Goal: Task Accomplishment & Management: Use online tool/utility

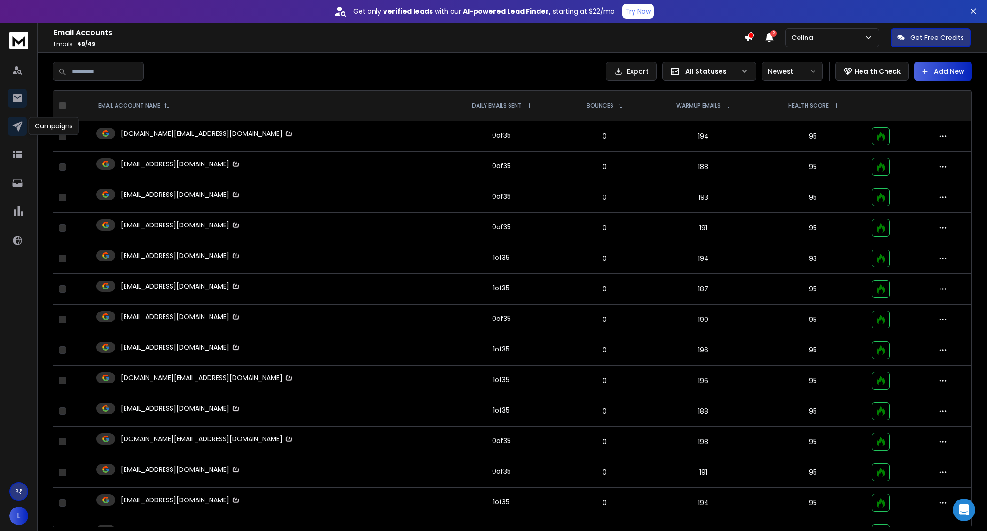
click at [10, 126] on link at bounding box center [17, 126] width 19 height 19
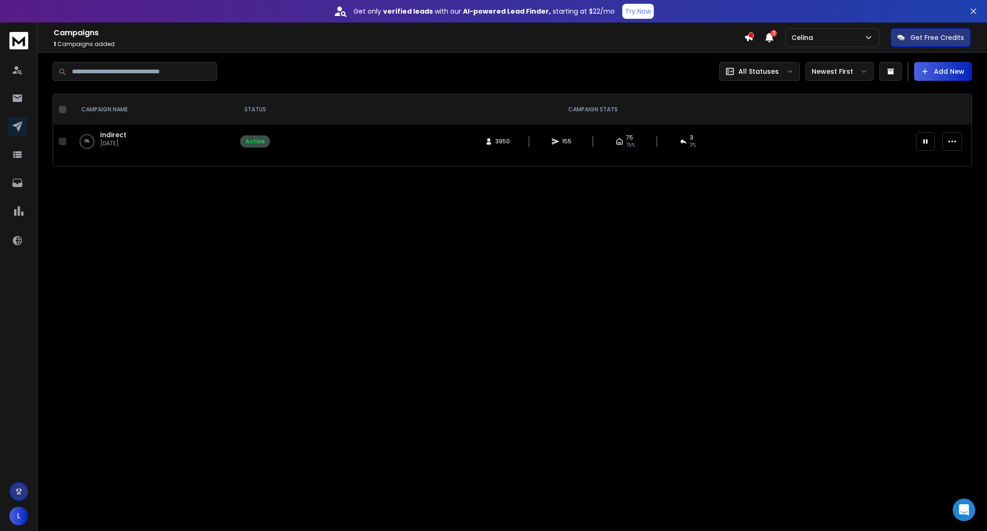
click at [818, 68] on button "Newest First" at bounding box center [840, 71] width 68 height 19
click at [828, 40] on div "Celina" at bounding box center [833, 37] width 82 height 9
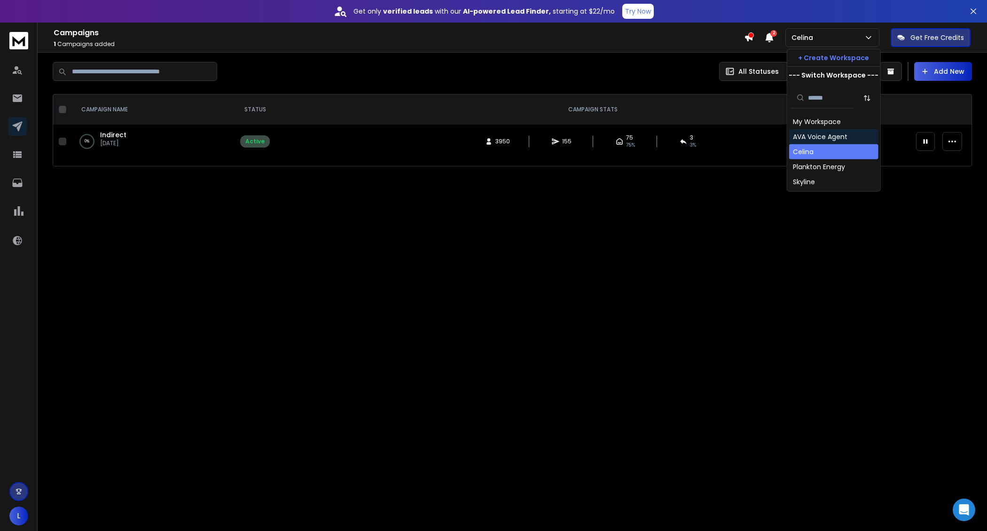
click at [809, 132] on div "AVA Voice Agent" at bounding box center [820, 136] width 55 height 9
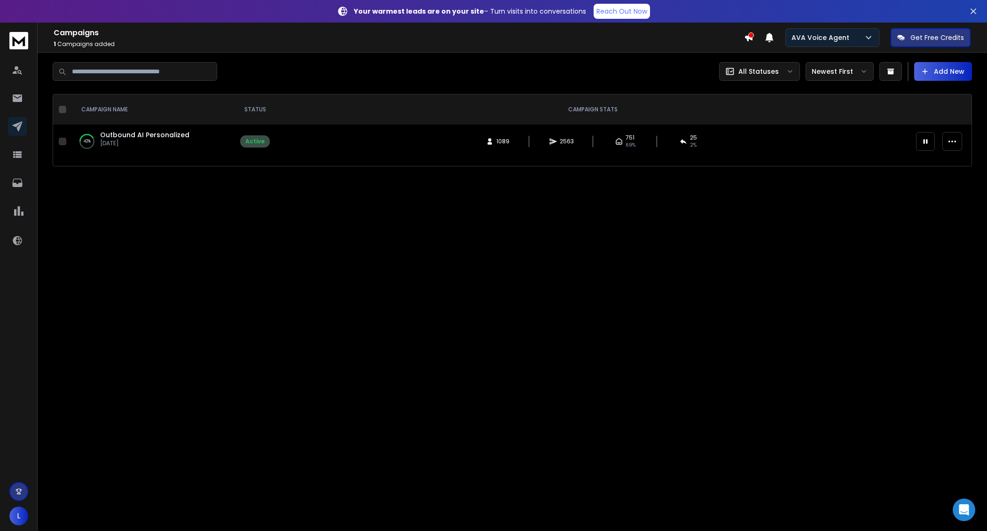
click at [811, 30] on button "AVA Voice Agent" at bounding box center [833, 37] width 94 height 19
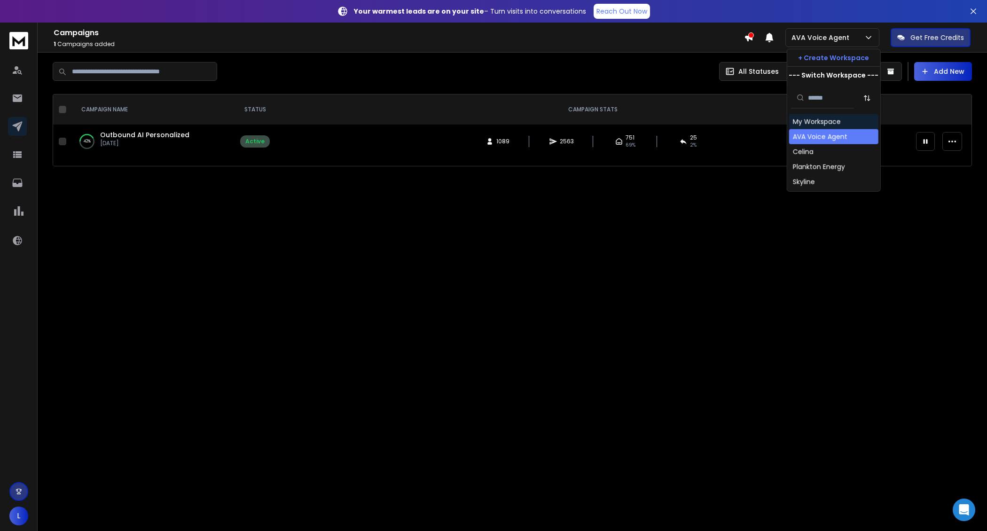
click at [822, 121] on div "My Workspace" at bounding box center [817, 121] width 48 height 9
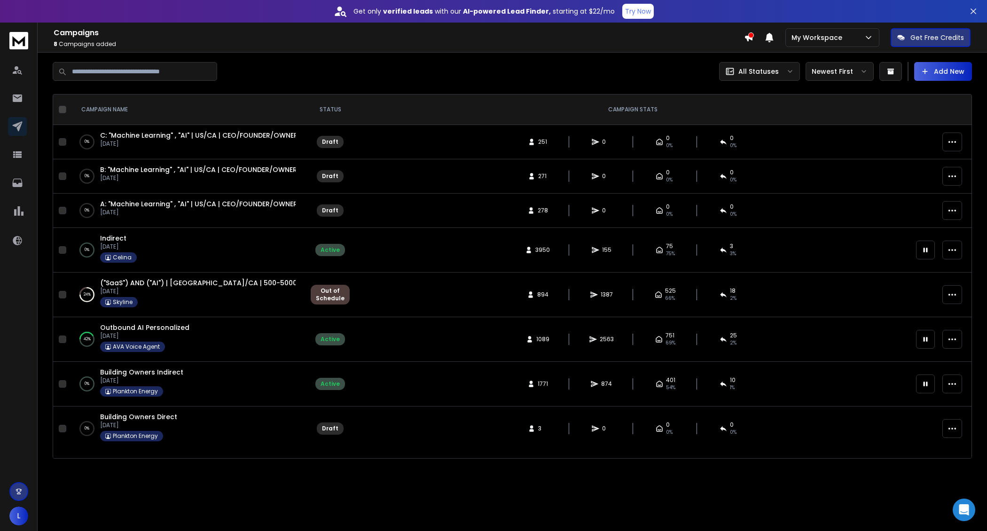
click at [212, 281] on span "("SaaS") AND ("AI") | US/CA | 500-5000 | BizDev/Mar | Owner/CXO/VP | 1+ yrs | P…" at bounding box center [278, 282] width 357 height 9
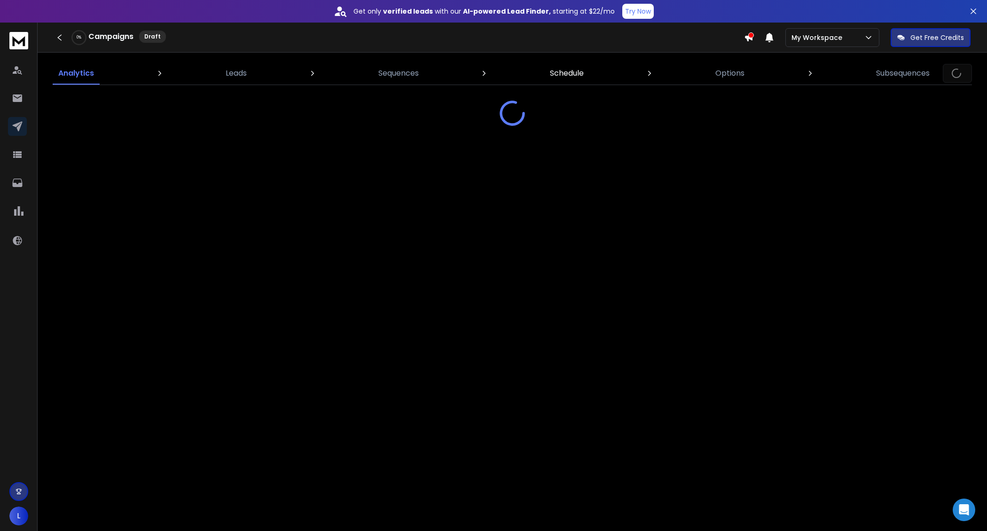
click at [558, 67] on link "Schedule" at bounding box center [566, 73] width 45 height 23
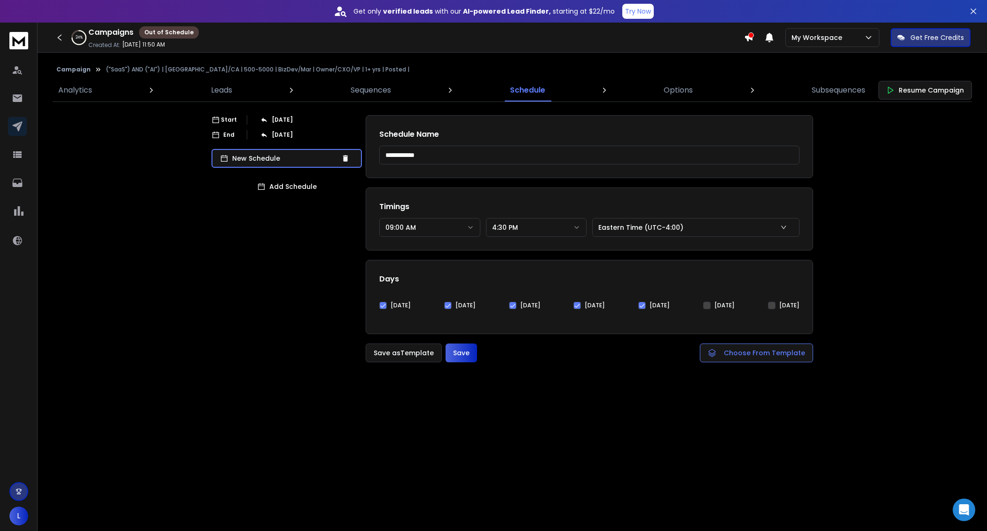
click at [128, 122] on div "**********" at bounding box center [513, 238] width 920 height 255
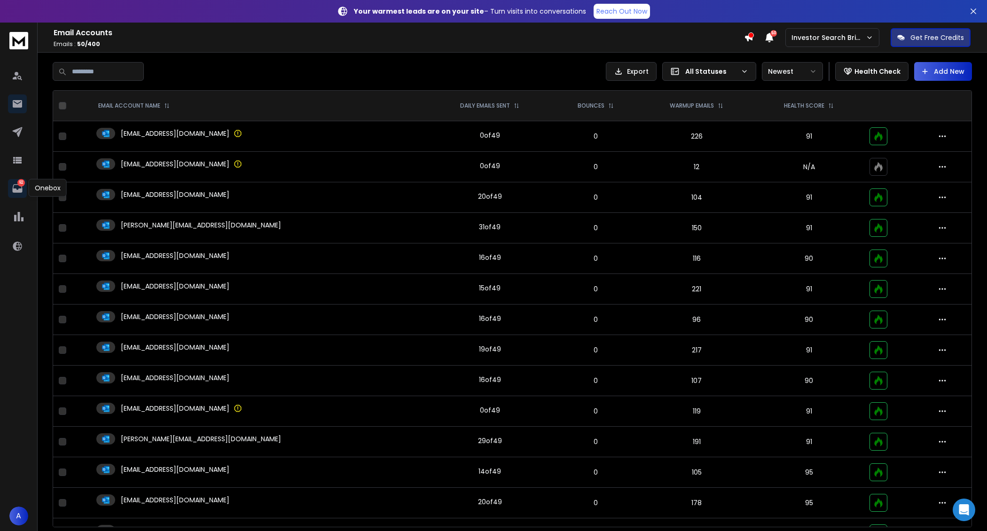
click at [24, 184] on link "92" at bounding box center [17, 188] width 19 height 19
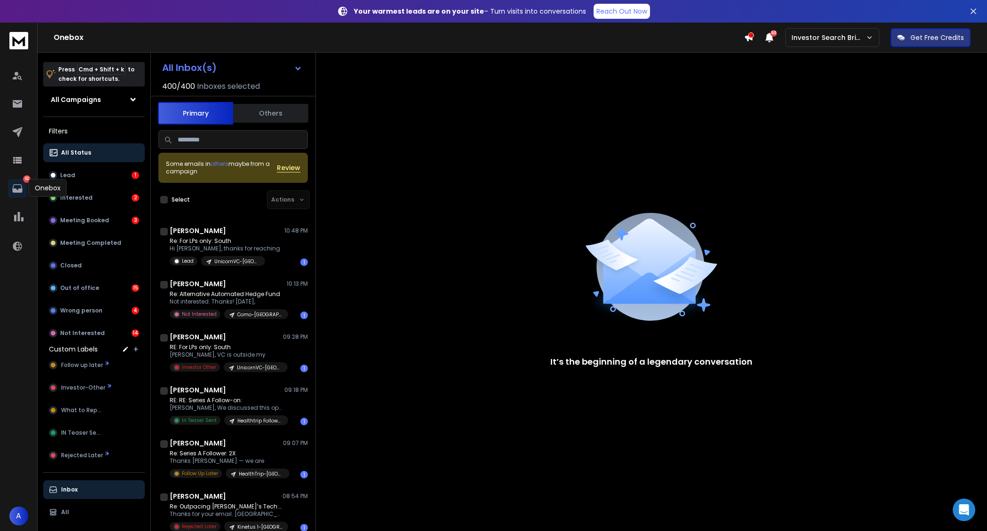
click at [244, 139] on input at bounding box center [233, 139] width 150 height 19
paste input "**********"
type input "**********"
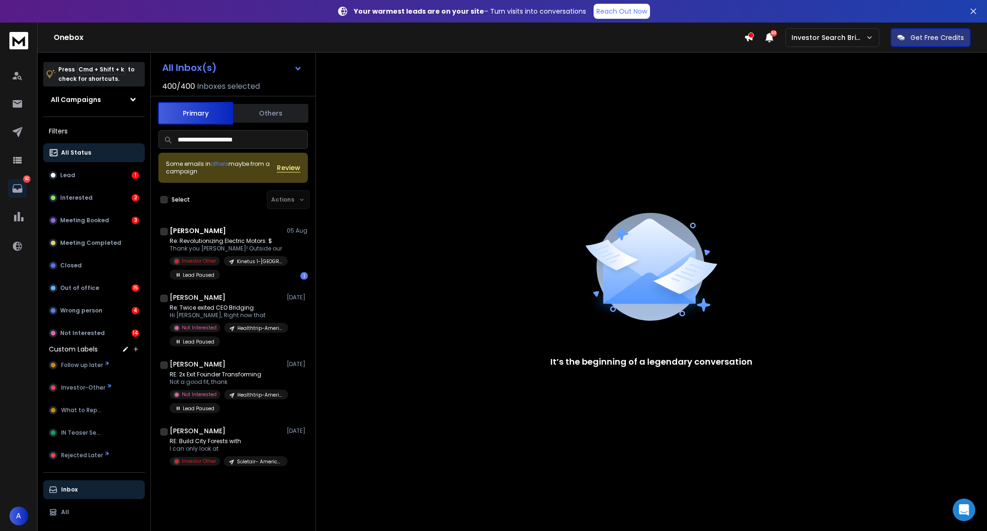
click at [273, 118] on button "Others" at bounding box center [270, 113] width 75 height 21
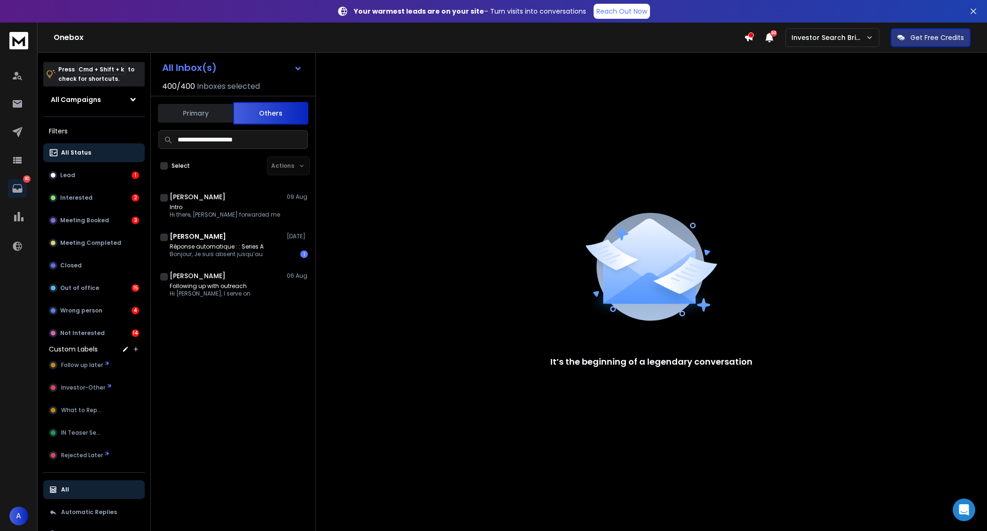
click at [246, 201] on div "Casson 09 Aug" at bounding box center [239, 196] width 138 height 9
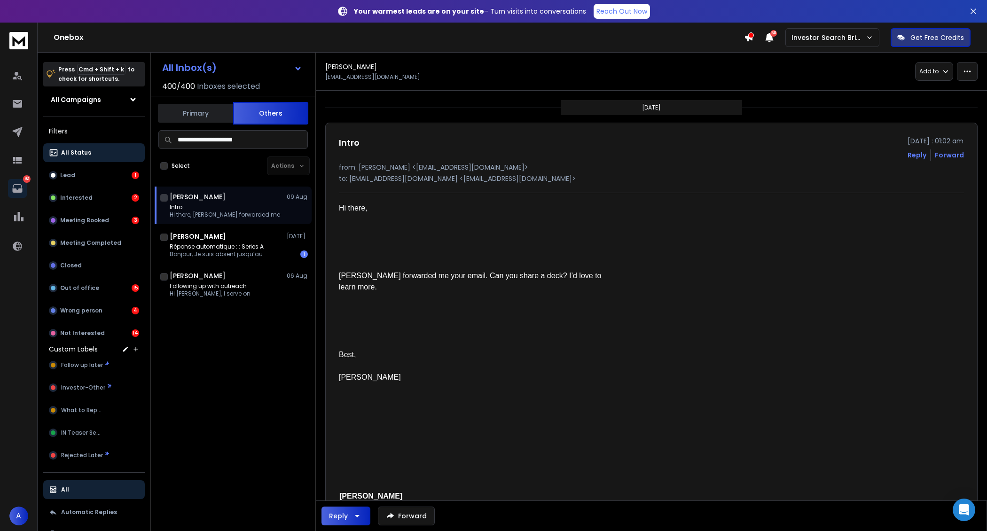
click at [343, 520] on div "Reply" at bounding box center [338, 516] width 19 height 9
